Goal: Information Seeking & Learning: Learn about a topic

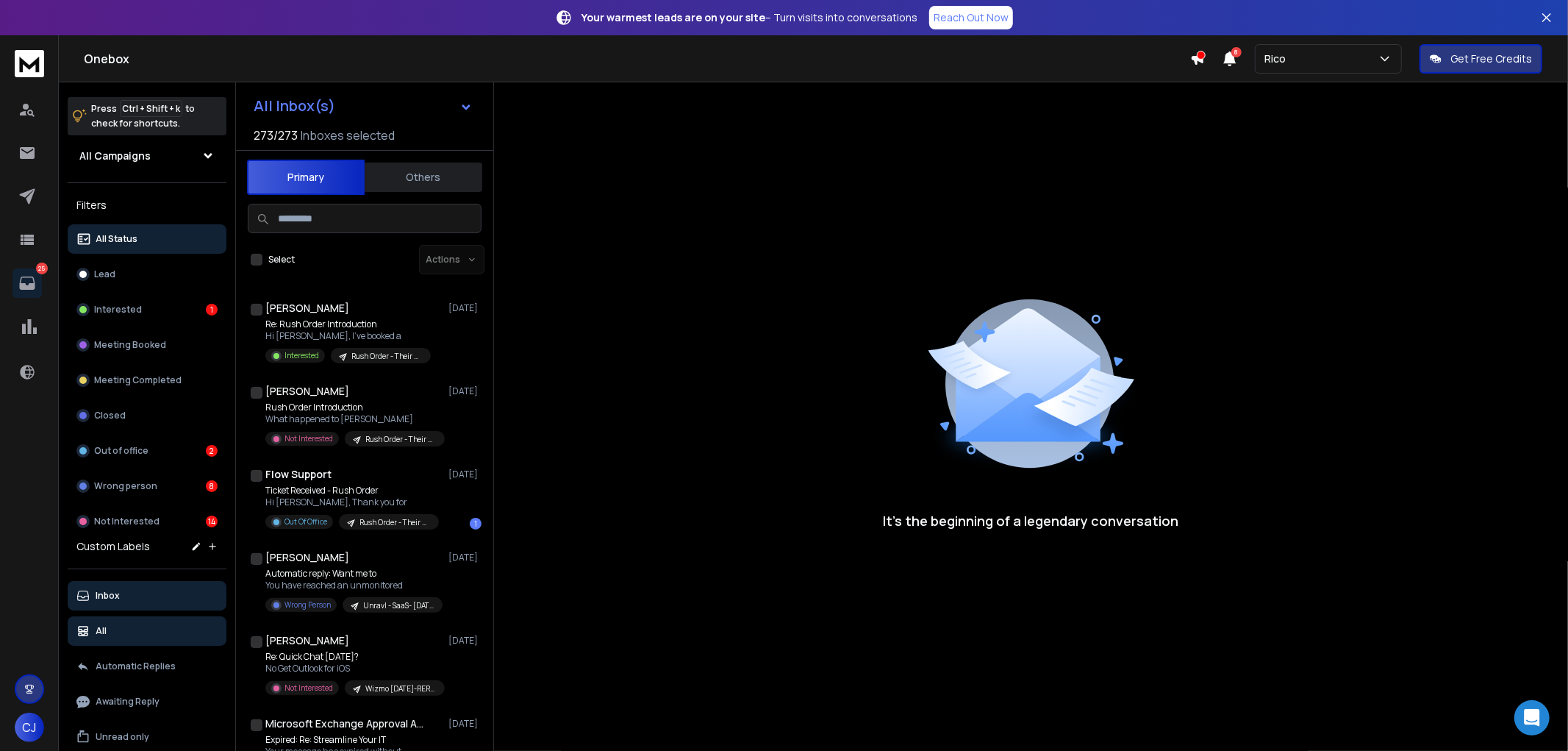
click at [136, 633] on button "All" at bounding box center [147, 631] width 159 height 30
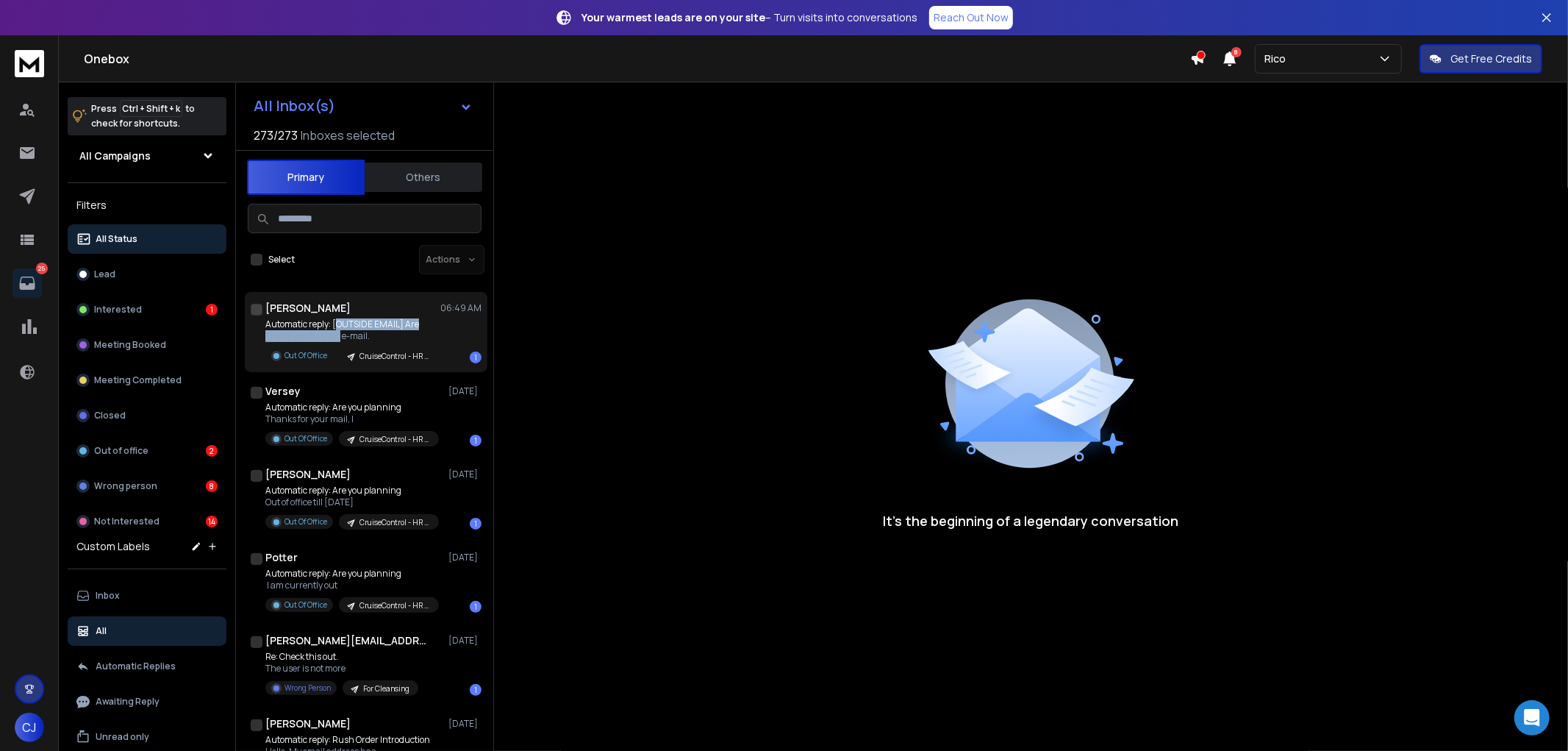
click at [338, 329] on div "Automatic reply: [OUTSIDE EMAIL] Are Thank you for your e-mail. Out Of Office C…" at bounding box center [352, 341] width 174 height 45
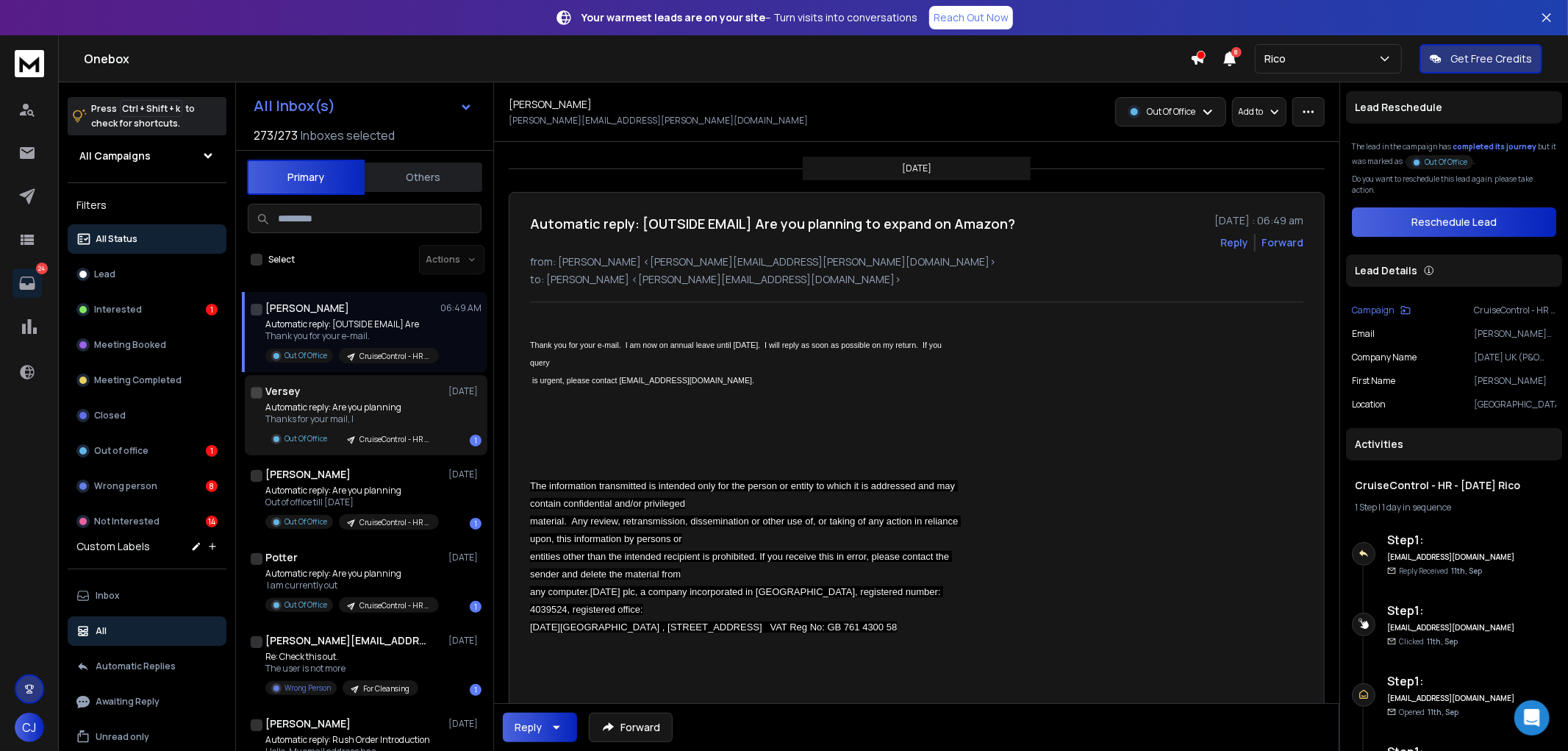
click at [344, 414] on p "Thanks for your mail, I" at bounding box center [352, 420] width 174 height 12
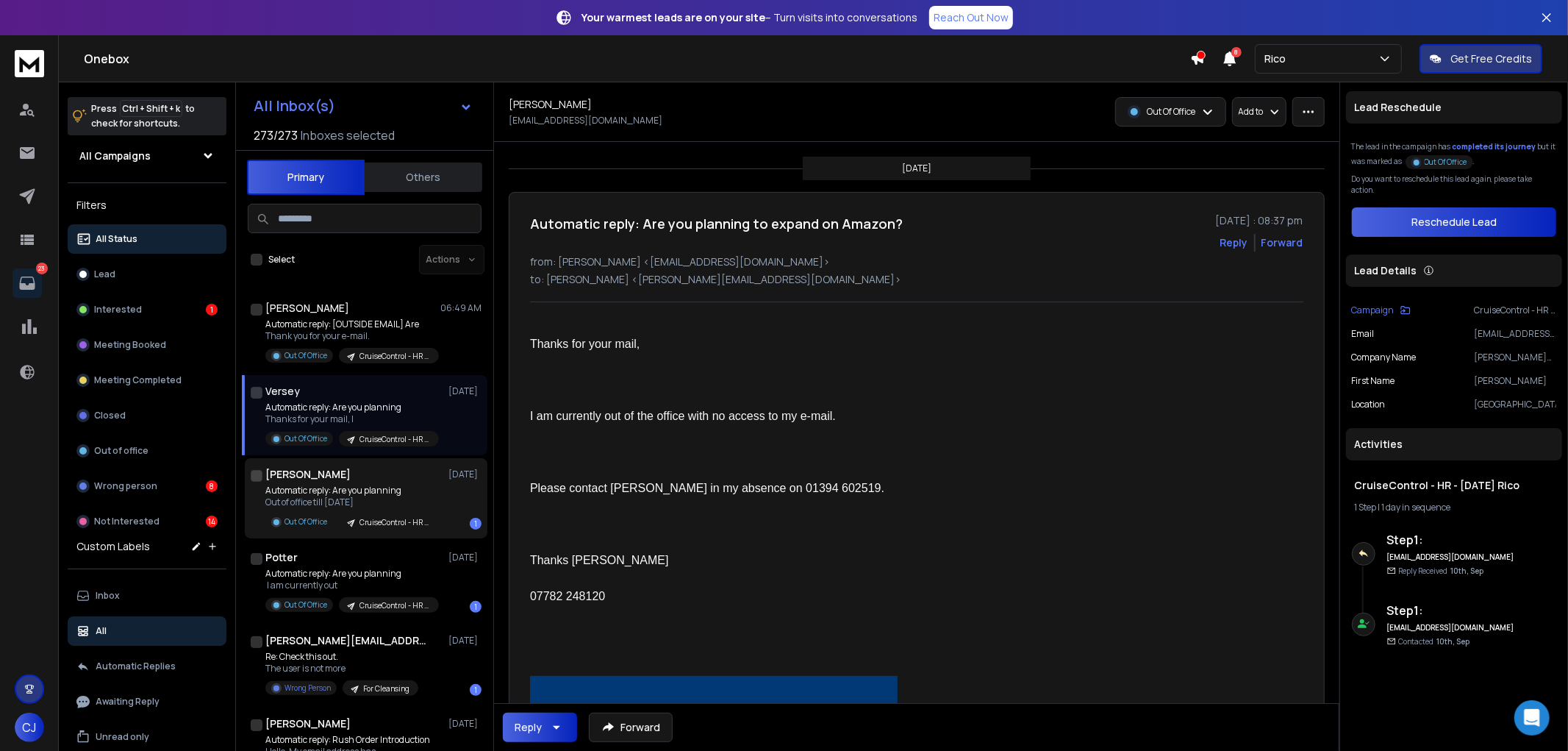
click at [341, 501] on p "Out of office till 2025.09.29" at bounding box center [352, 502] width 174 height 12
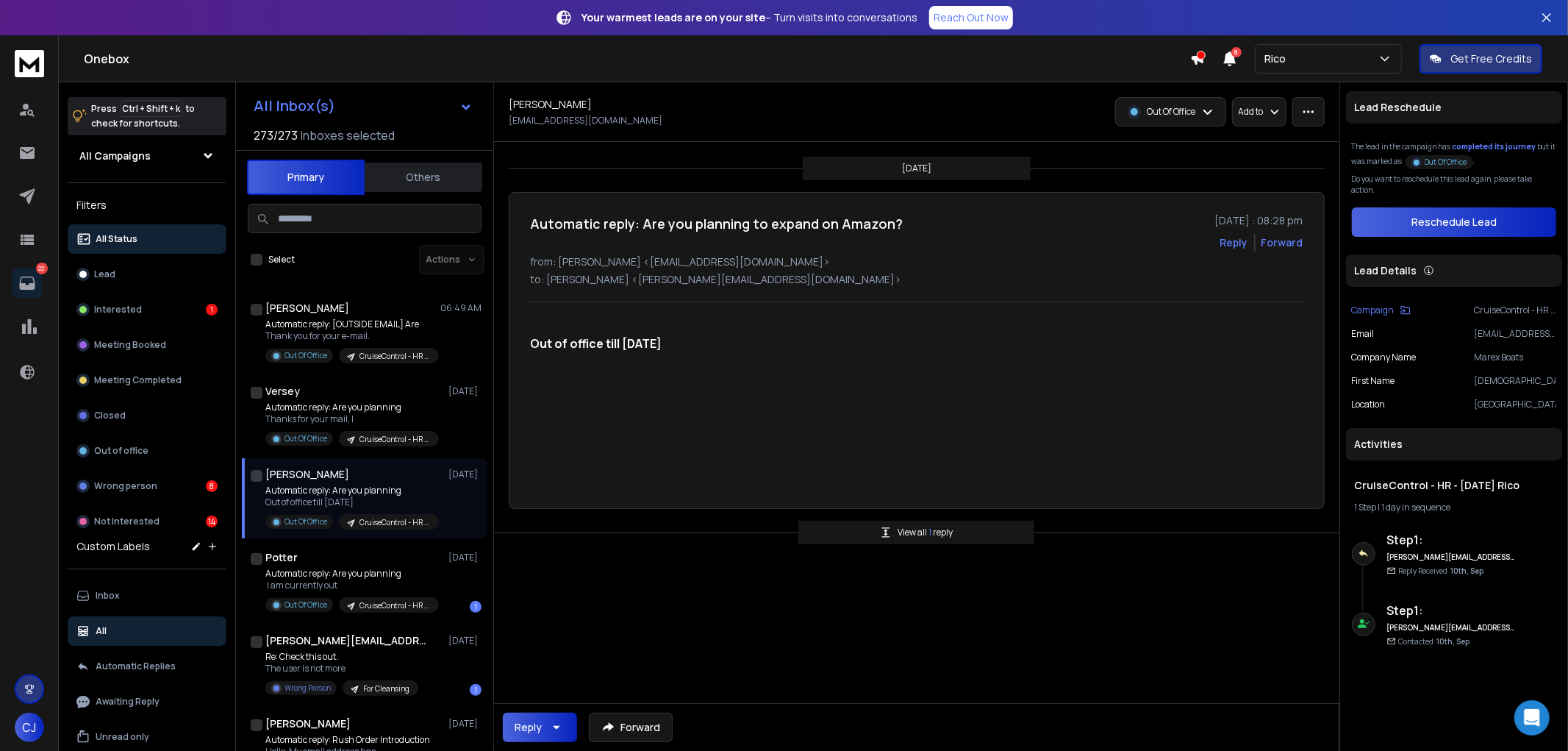
click at [910, 401] on div "Out of office till 2025.09.29" at bounding box center [744, 362] width 429 height 89
click at [17, 192] on link at bounding box center [27, 196] width 30 height 30
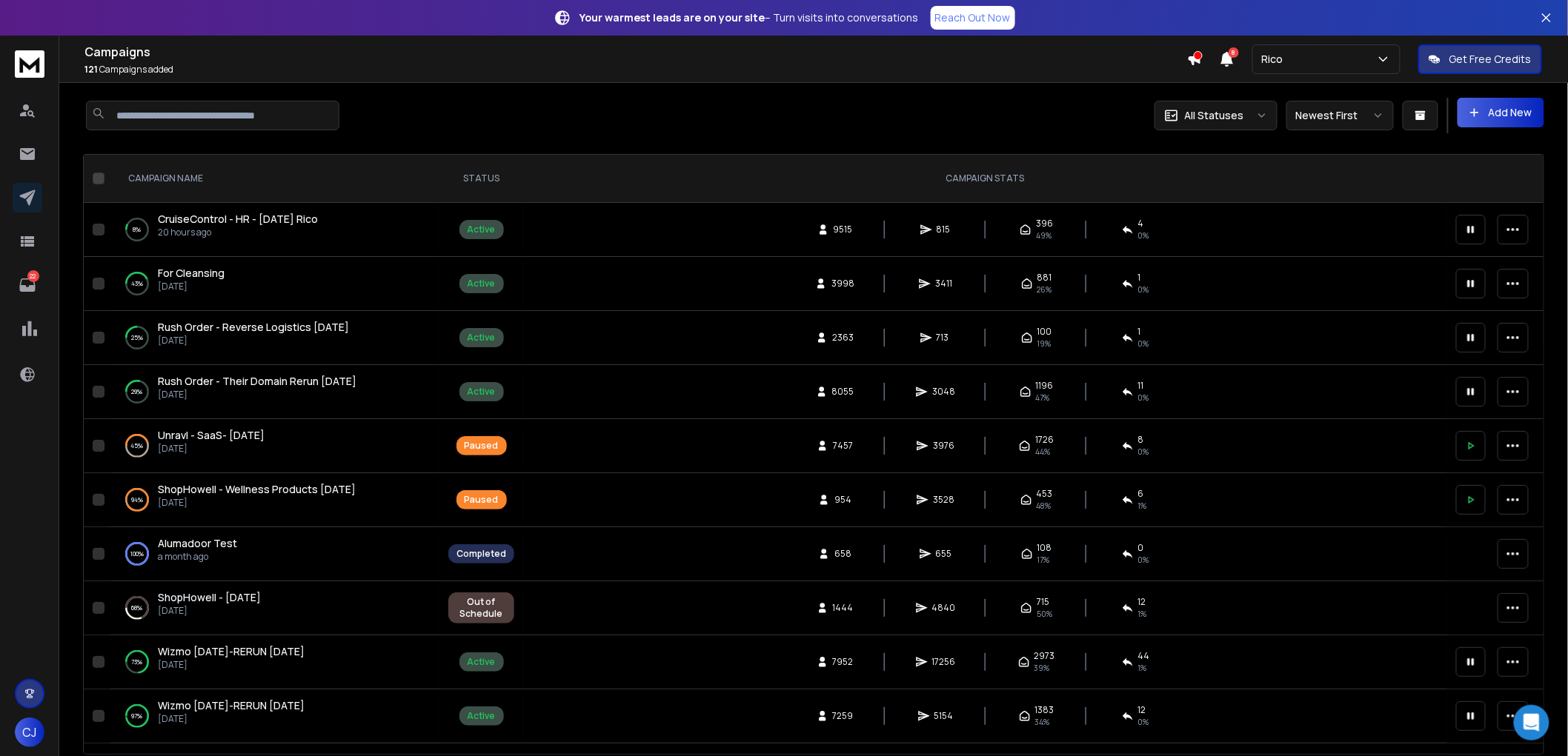
click at [21, 535] on div "22 CJ" at bounding box center [30, 399] width 60 height 726
click at [715, 108] on div at bounding box center [448, 116] width 730 height 36
click at [22, 198] on icon at bounding box center [27, 198] width 16 height 16
click at [30, 201] on icon at bounding box center [27, 198] width 16 height 16
click at [26, 289] on icon at bounding box center [27, 284] width 16 height 13
